Goal: Task Accomplishment & Management: Manage account settings

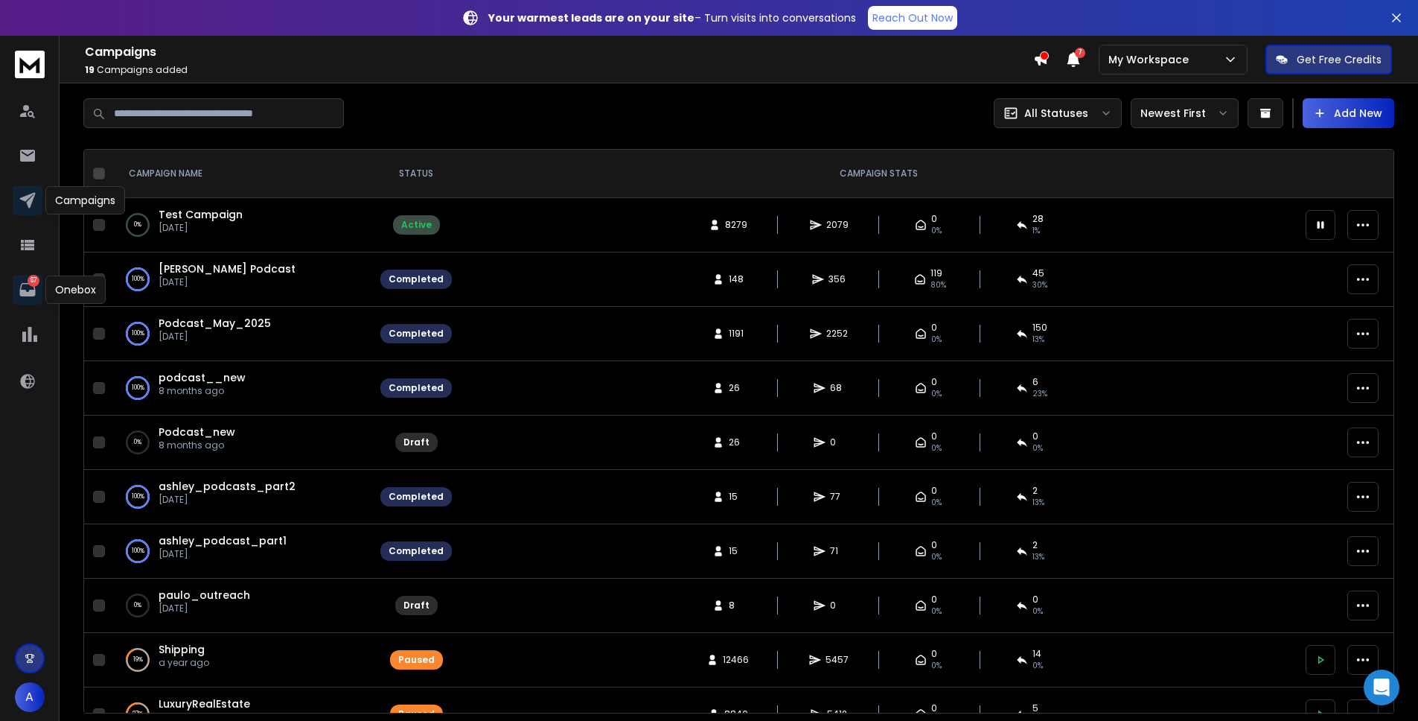
click at [36, 292] on link "67" at bounding box center [28, 290] width 30 height 30
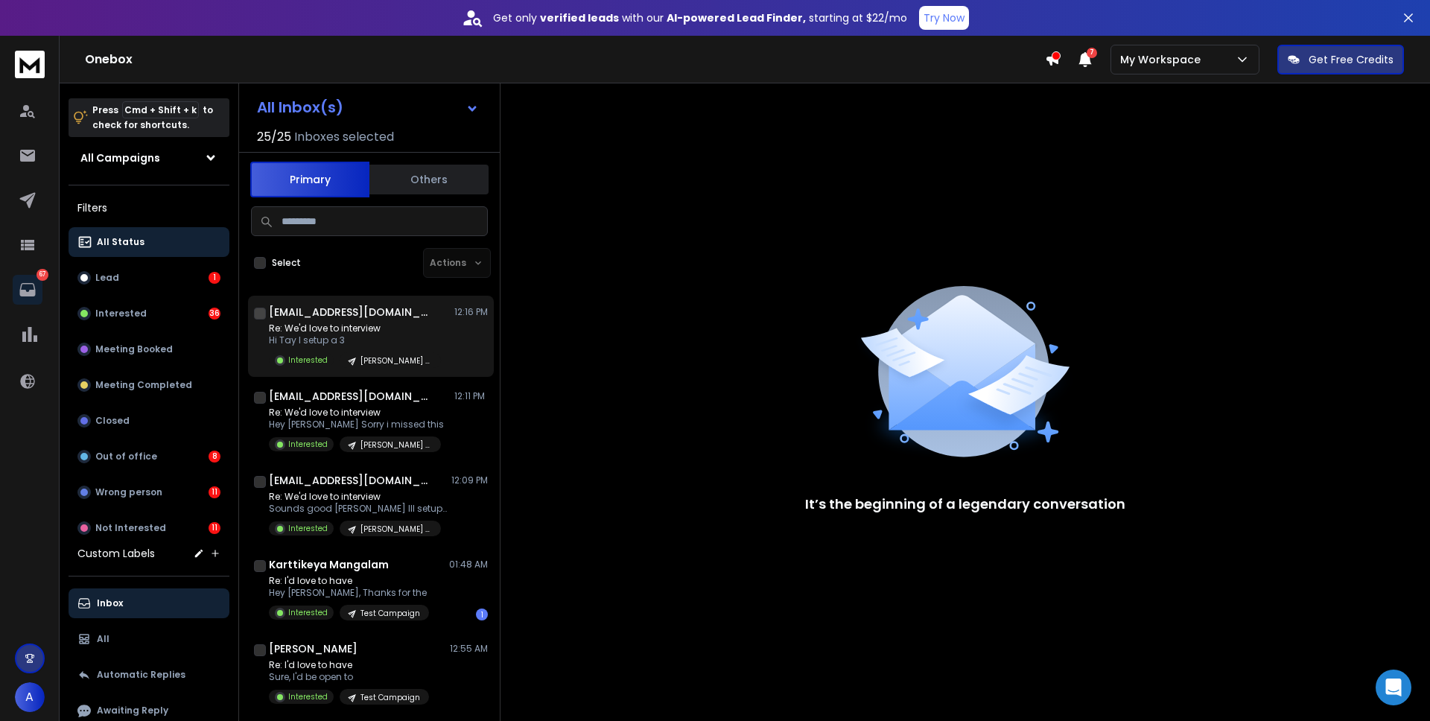
click at [313, 305] on h1 "[EMAIL_ADDRESS][DOMAIN_NAME]" at bounding box center [351, 312] width 164 height 15
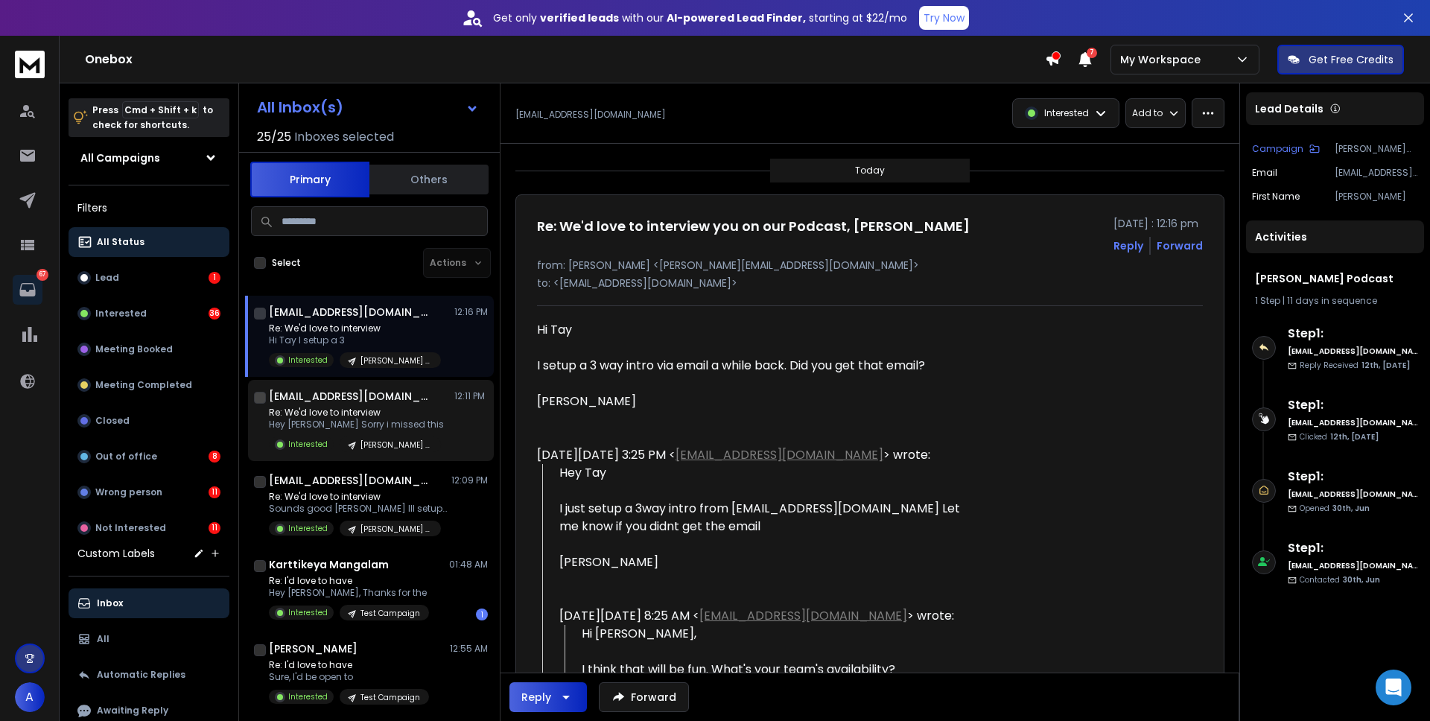
click at [418, 436] on div "[PERSON_NAME] Podcast" at bounding box center [390, 444] width 101 height 16
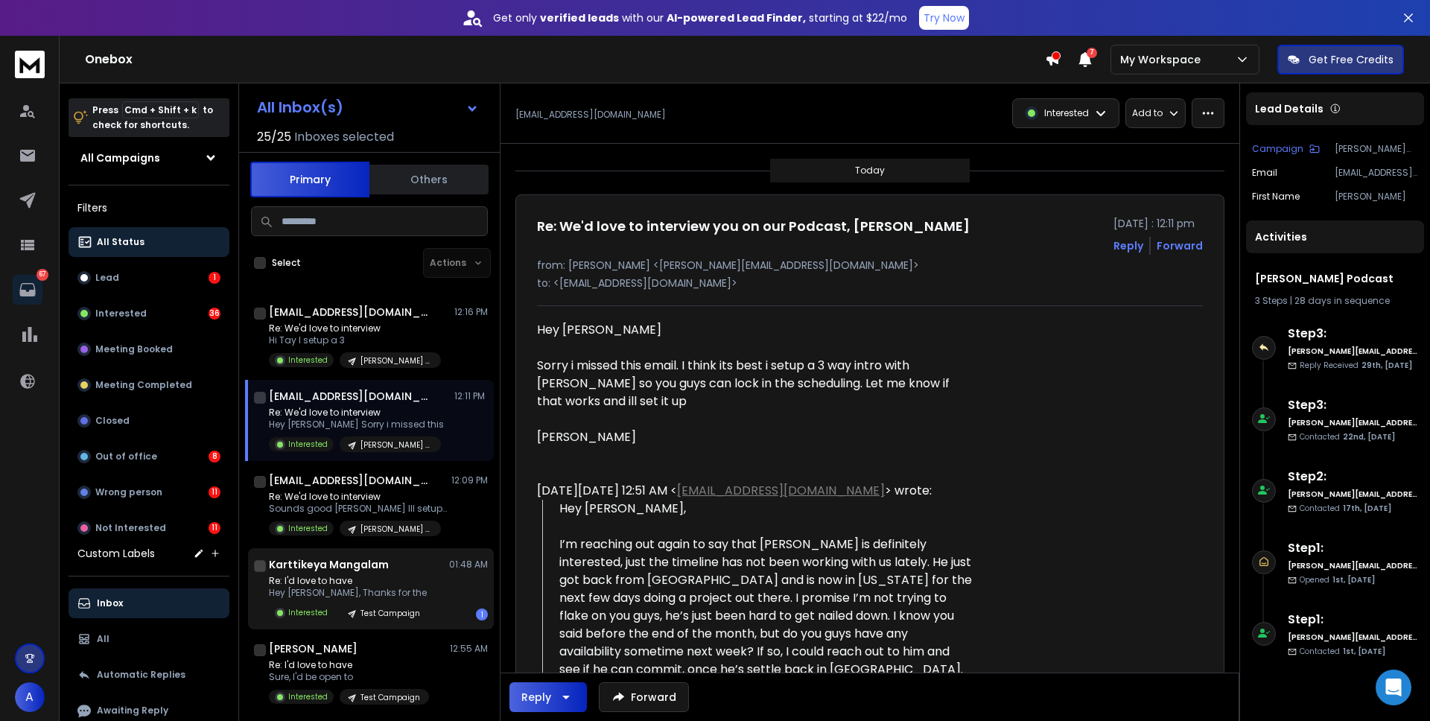
click at [383, 599] on div "Re: I'd love to have Hey Ashley, Thanks for the Interested Test Campaign" at bounding box center [349, 597] width 160 height 45
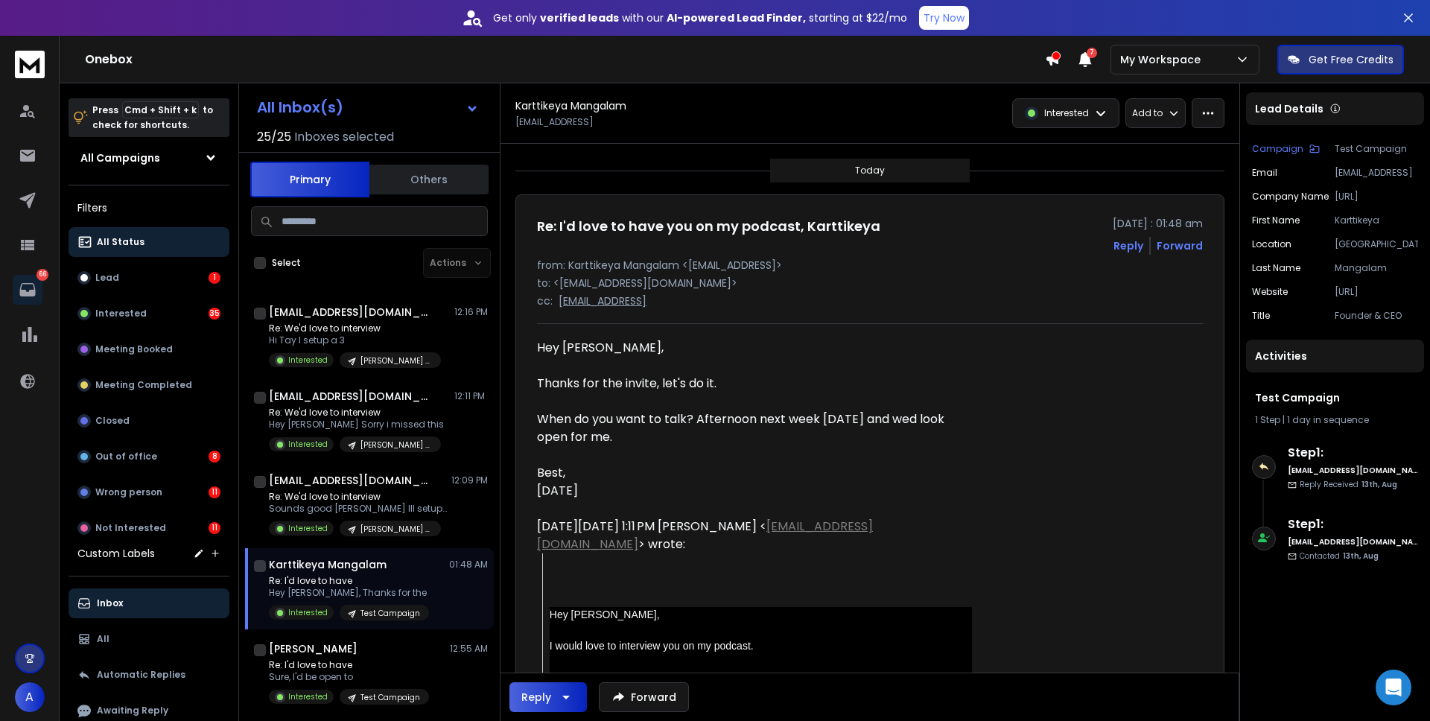
click at [754, 270] on p "from: Karttikeya Mangalam <mangalam@sigiq.ai>" at bounding box center [870, 265] width 666 height 15
drag, startPoint x: 756, startPoint y: 268, endPoint x: 792, endPoint y: 269, distance: 36.5
click at [792, 269] on p "from: Karttikeya Mangalam <mangalam@sigiq.ai>" at bounding box center [870, 265] width 666 height 15
copy p "sigiq.ai"
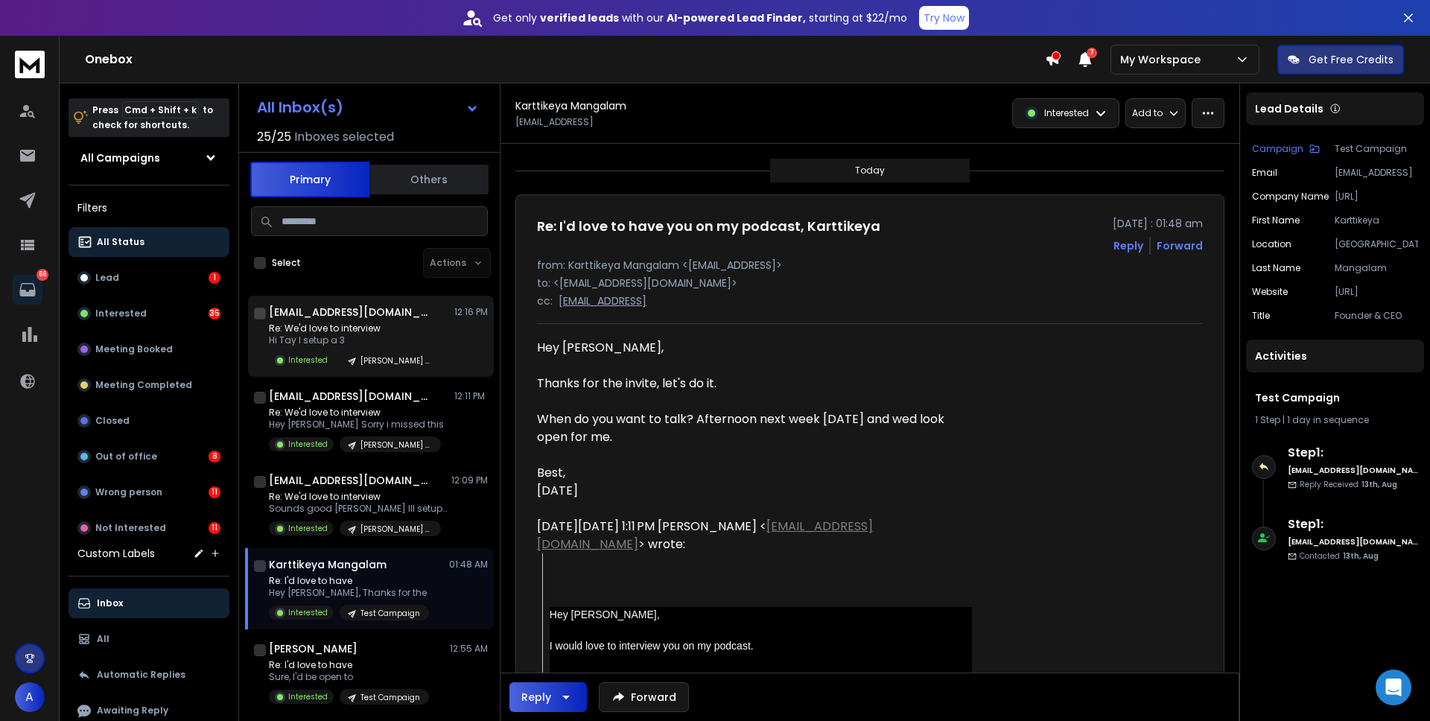
click at [411, 332] on p "Re: We'd love to interview" at bounding box center [355, 328] width 172 height 12
